Goal: Task Accomplishment & Management: Use online tool/utility

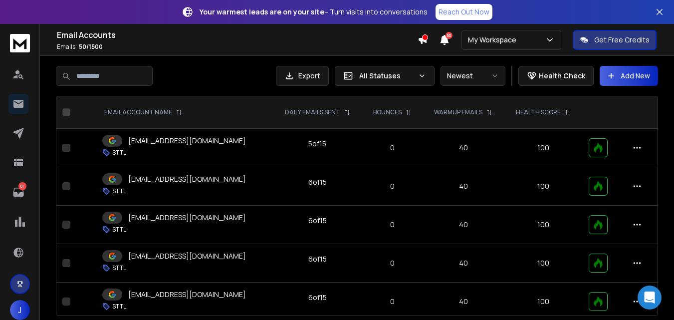
click at [638, 79] on button "Add New" at bounding box center [629, 76] width 58 height 20
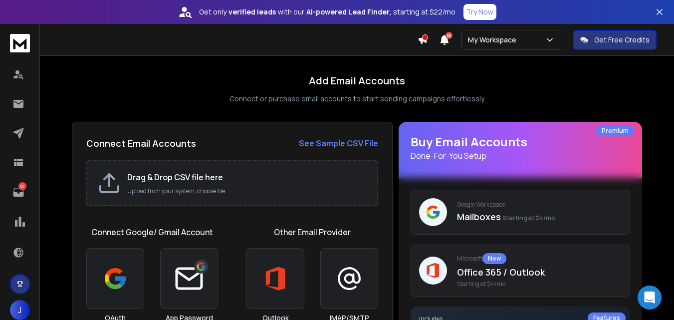
click at [125, 275] on icon at bounding box center [115, 278] width 25 height 30
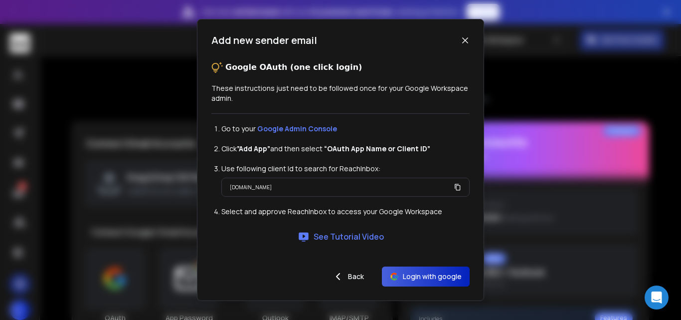
click at [428, 276] on button "Login with google" at bounding box center [426, 276] width 88 height 20
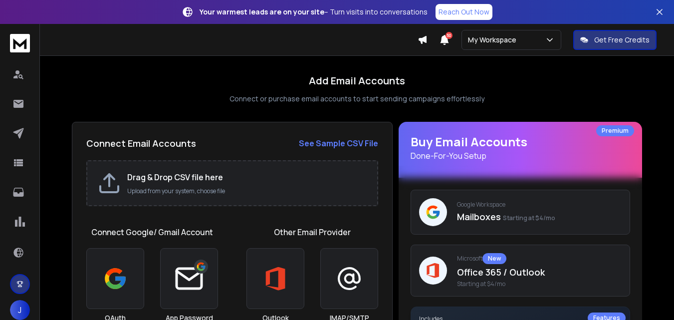
click at [126, 291] on icon at bounding box center [115, 278] width 25 height 30
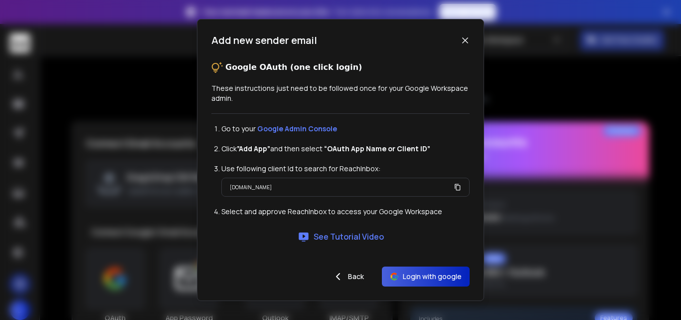
click at [437, 272] on button "Login with google" at bounding box center [426, 276] width 88 height 20
